Goal: Find specific page/section: Find specific page/section

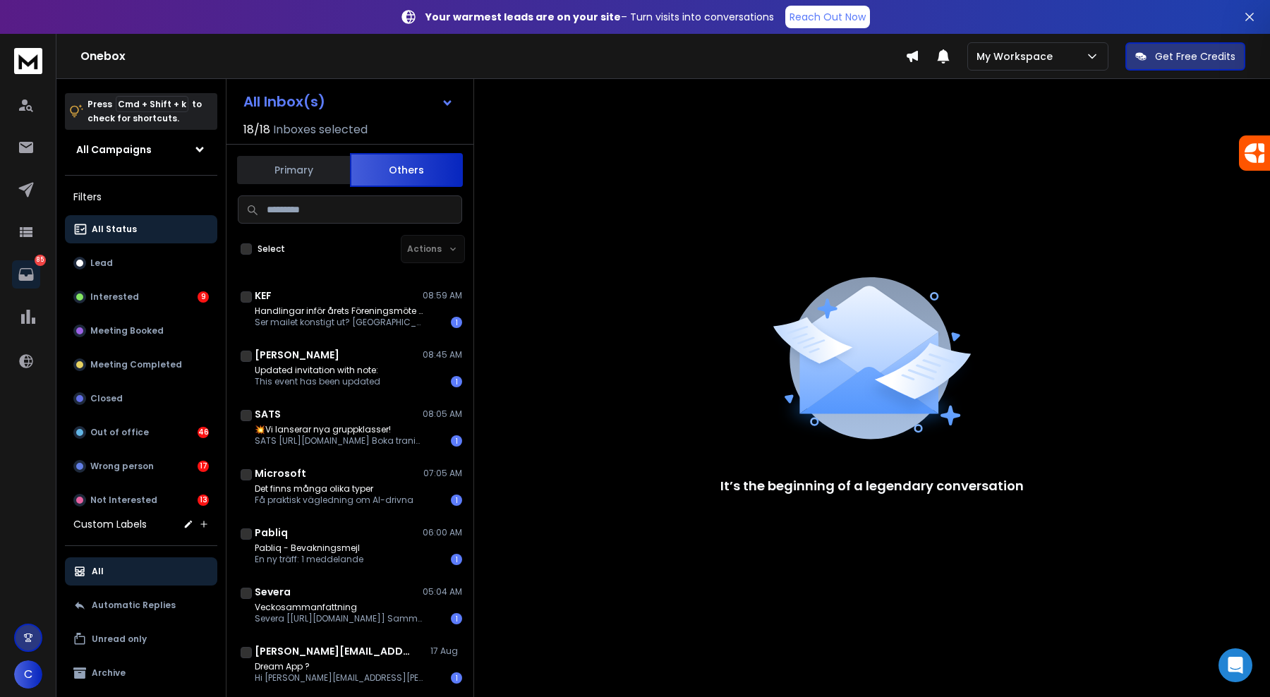
scroll to position [446, 0]
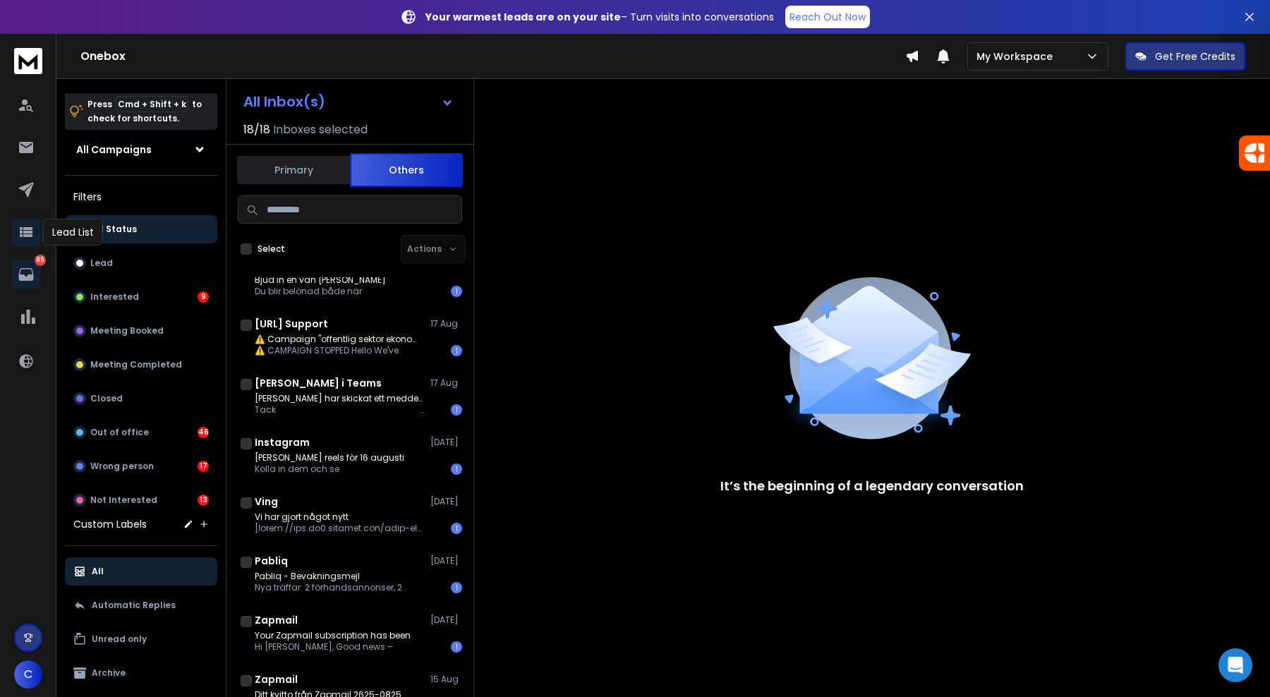
click at [28, 237] on icon at bounding box center [26, 232] width 17 height 17
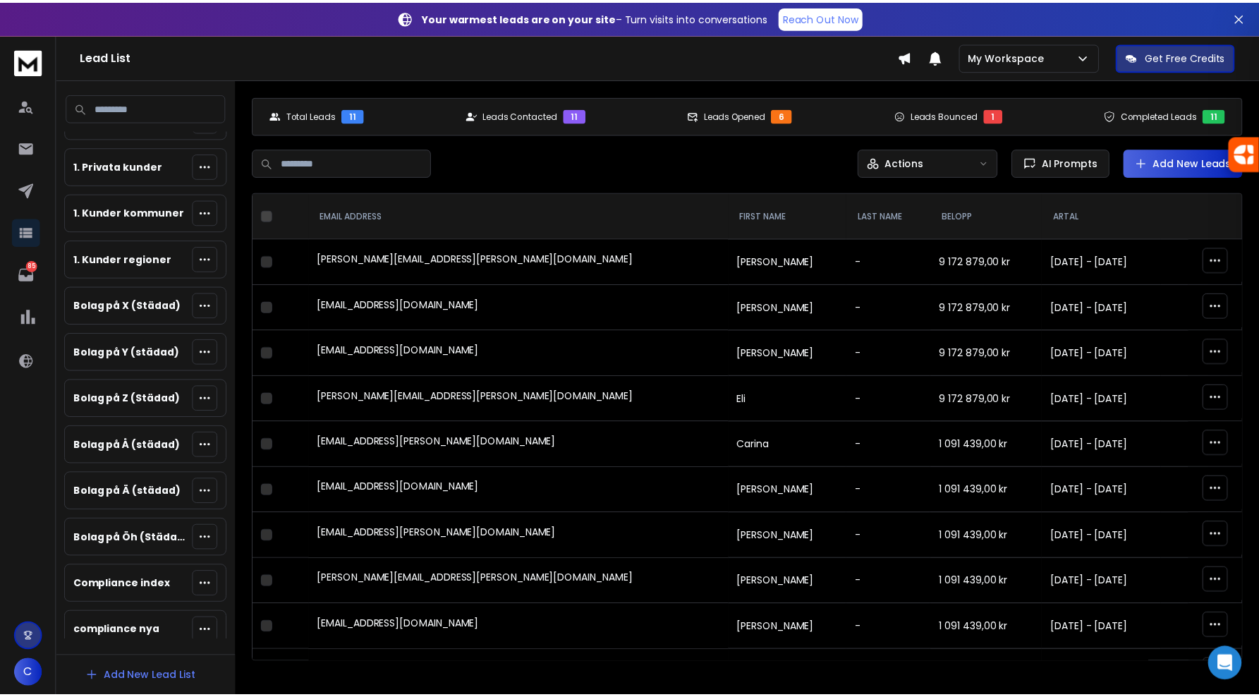
scroll to position [891, 0]
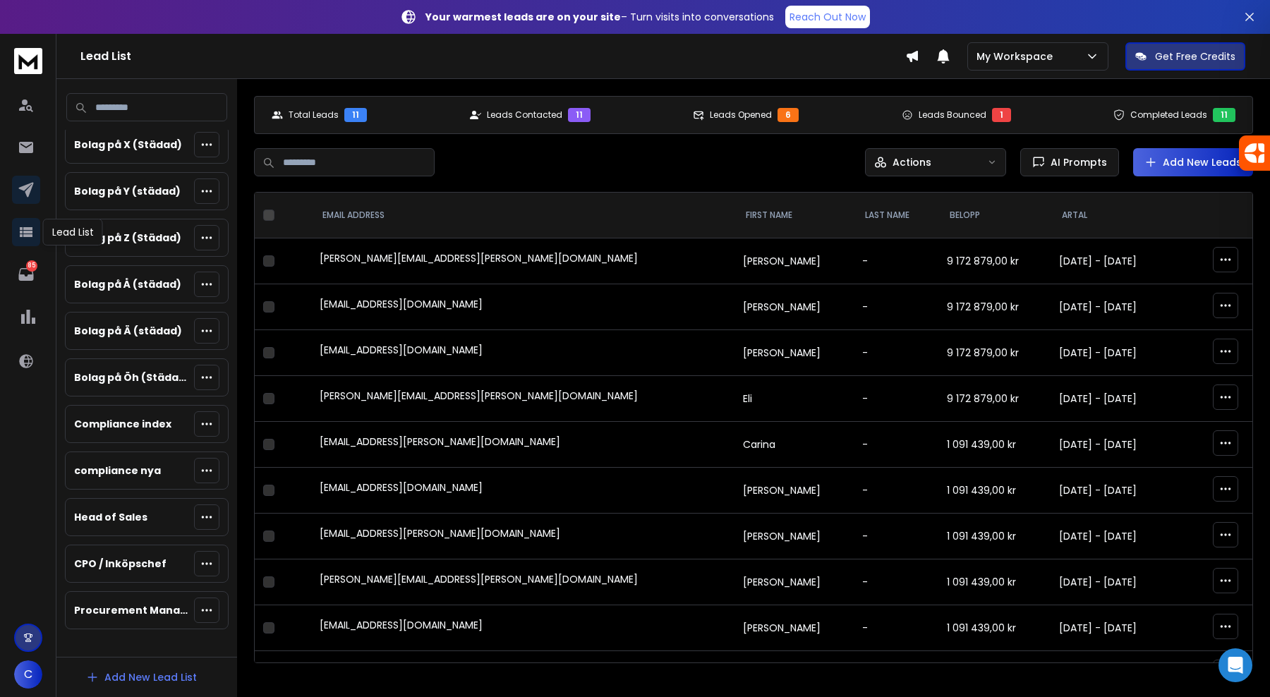
click at [25, 200] on link at bounding box center [26, 190] width 28 height 28
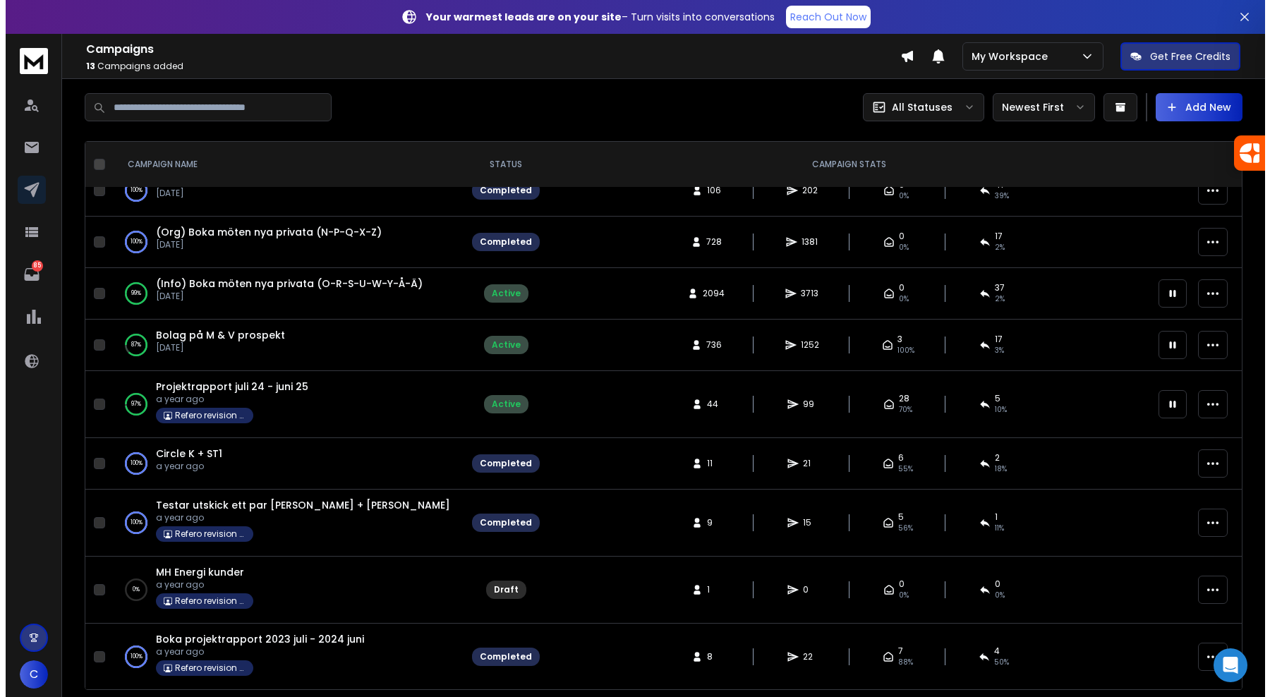
scroll to position [241, 0]
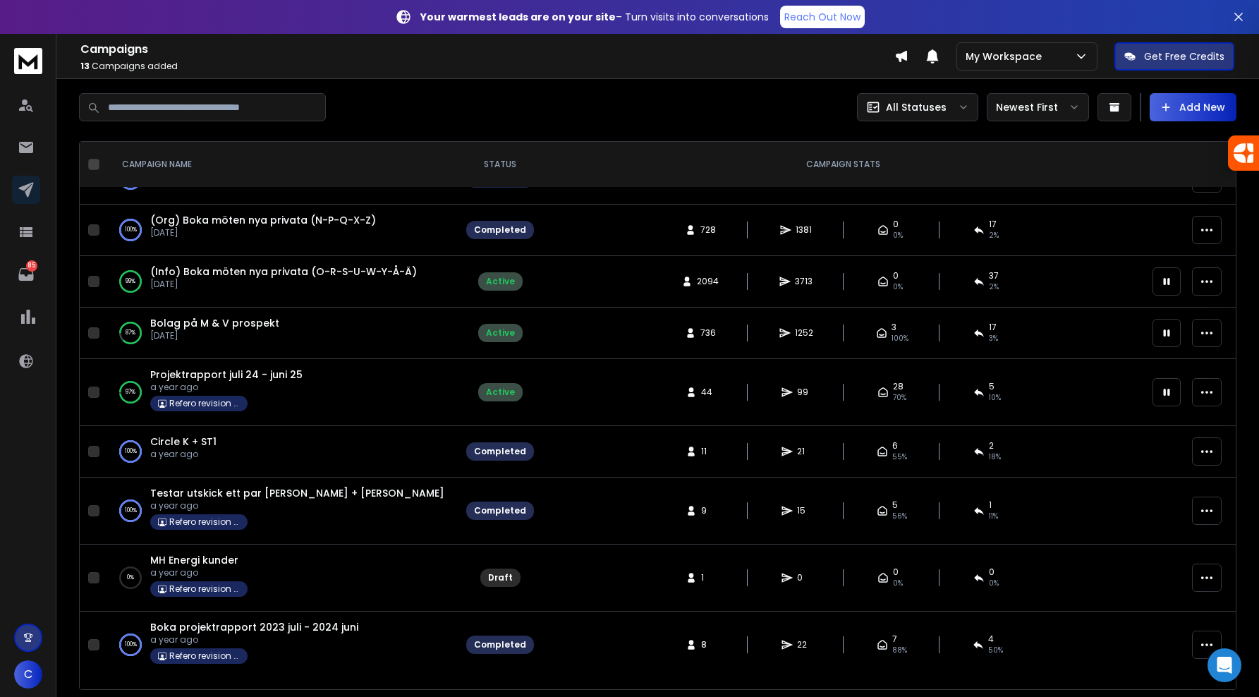
click at [266, 377] on span "Projektrapport juli 24 - juni 25" at bounding box center [226, 375] width 152 height 14
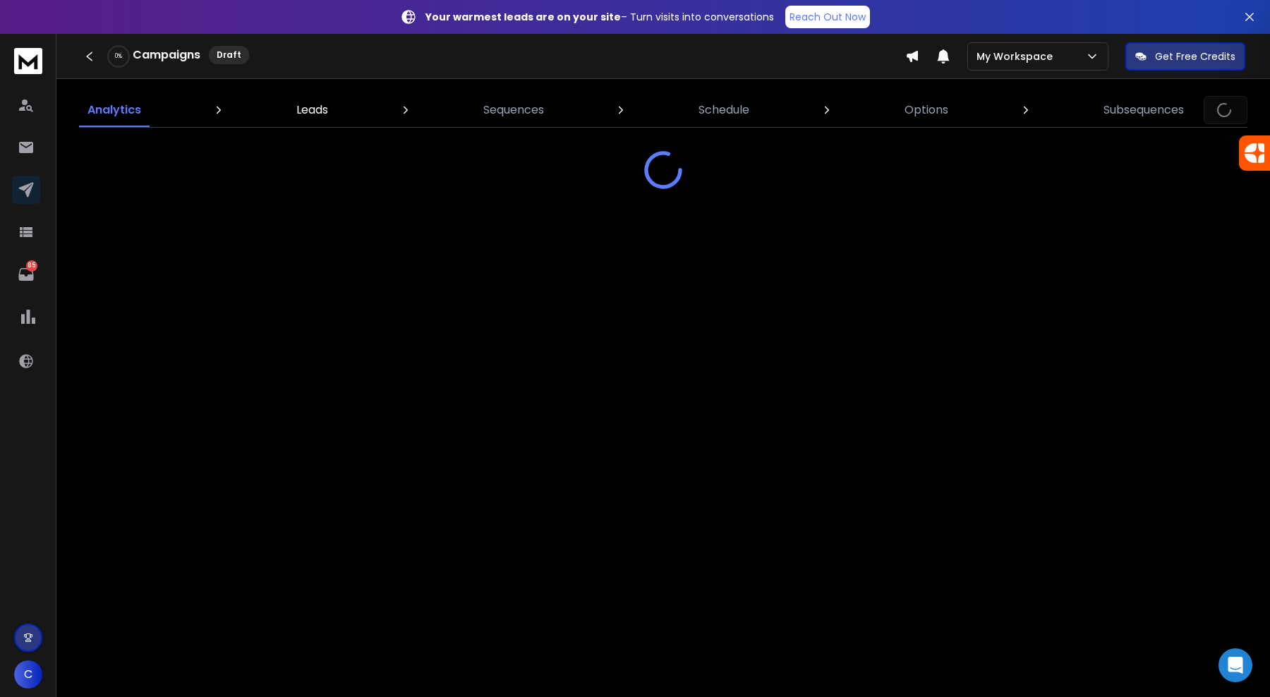
click at [312, 108] on p "Leads" at bounding box center [312, 110] width 32 height 17
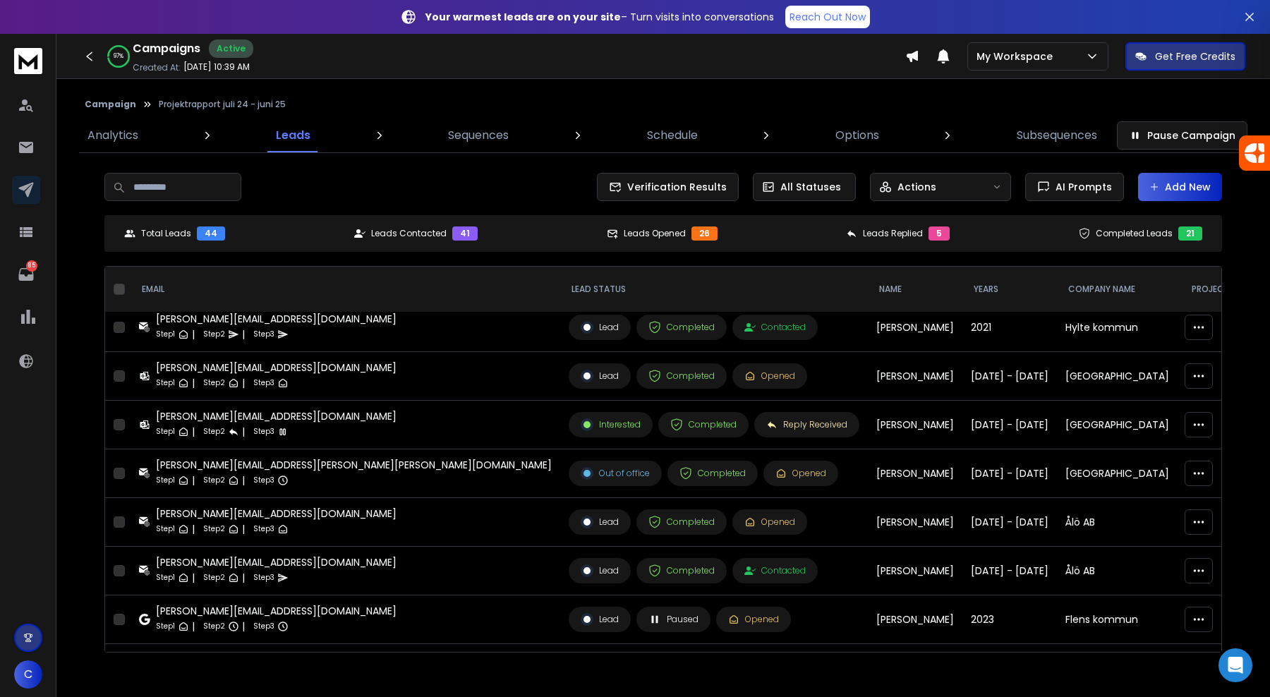
scroll to position [1366, 0]
